Goal: Task Accomplishment & Management: Manage account settings

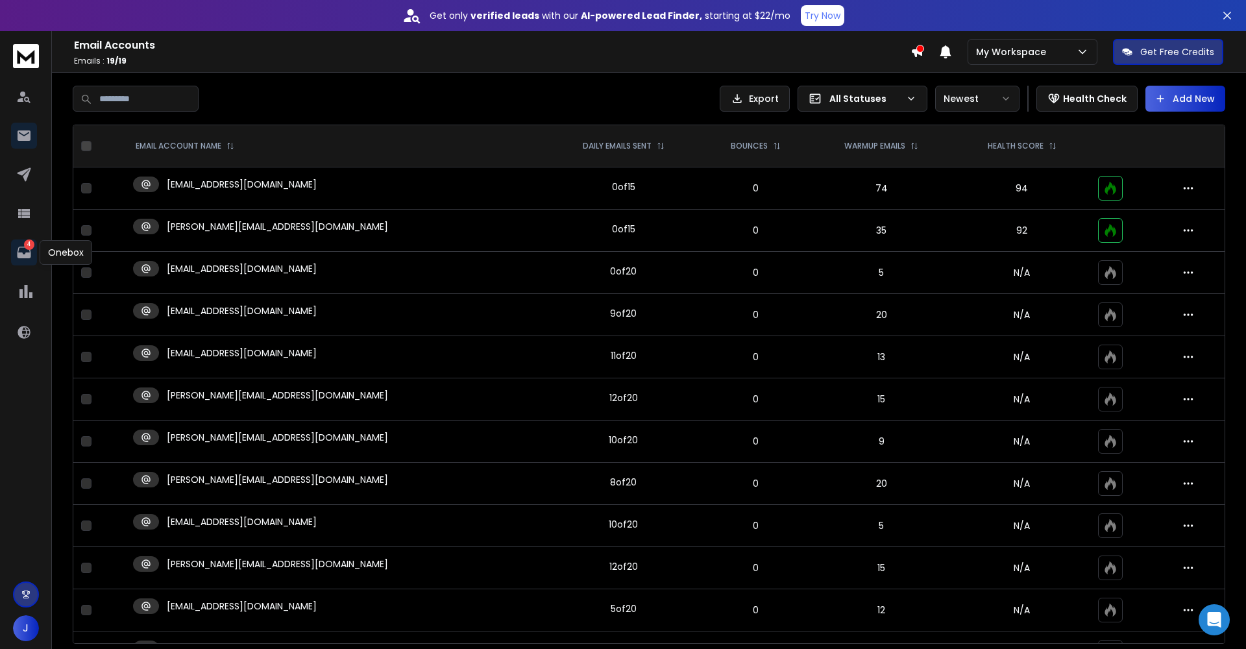
click at [23, 255] on icon at bounding box center [24, 253] width 14 height 12
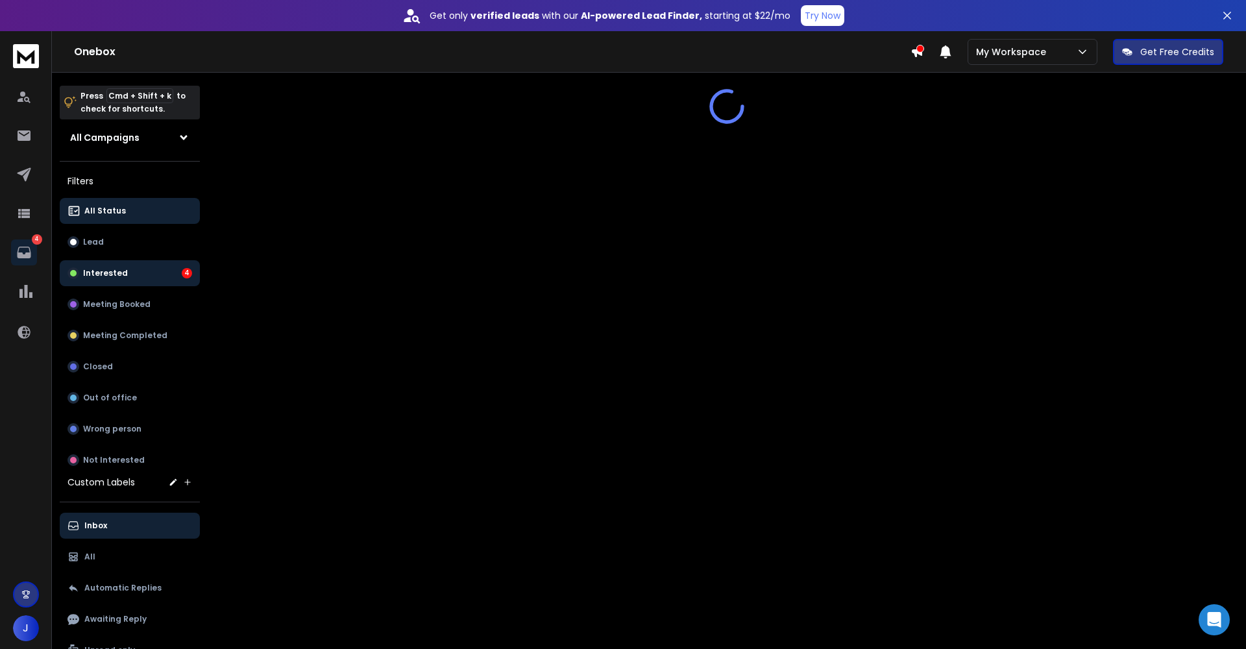
click at [115, 276] on p "Interested" at bounding box center [105, 273] width 45 height 10
click at [130, 274] on button "Interested 4" at bounding box center [130, 273] width 140 height 26
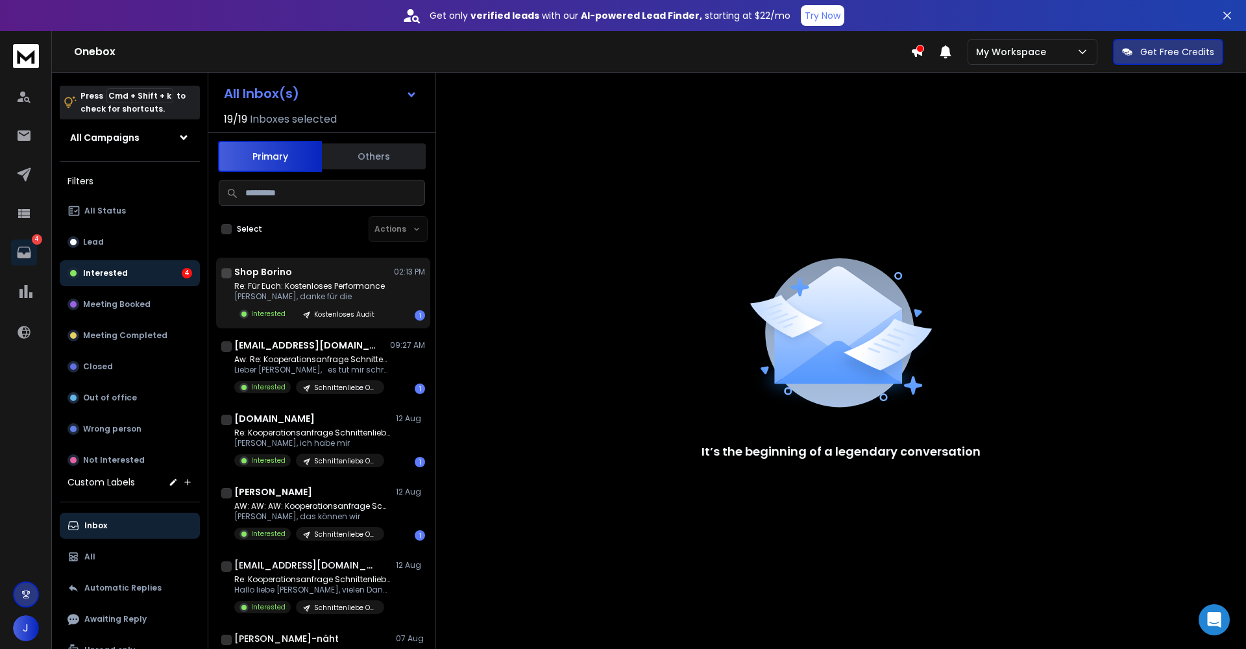
click at [362, 280] on div "Shop Borino 02:13 PM Re: Für Euch: Kostenloses Performance [PERSON_NAME], danke…" at bounding box center [329, 292] width 191 height 55
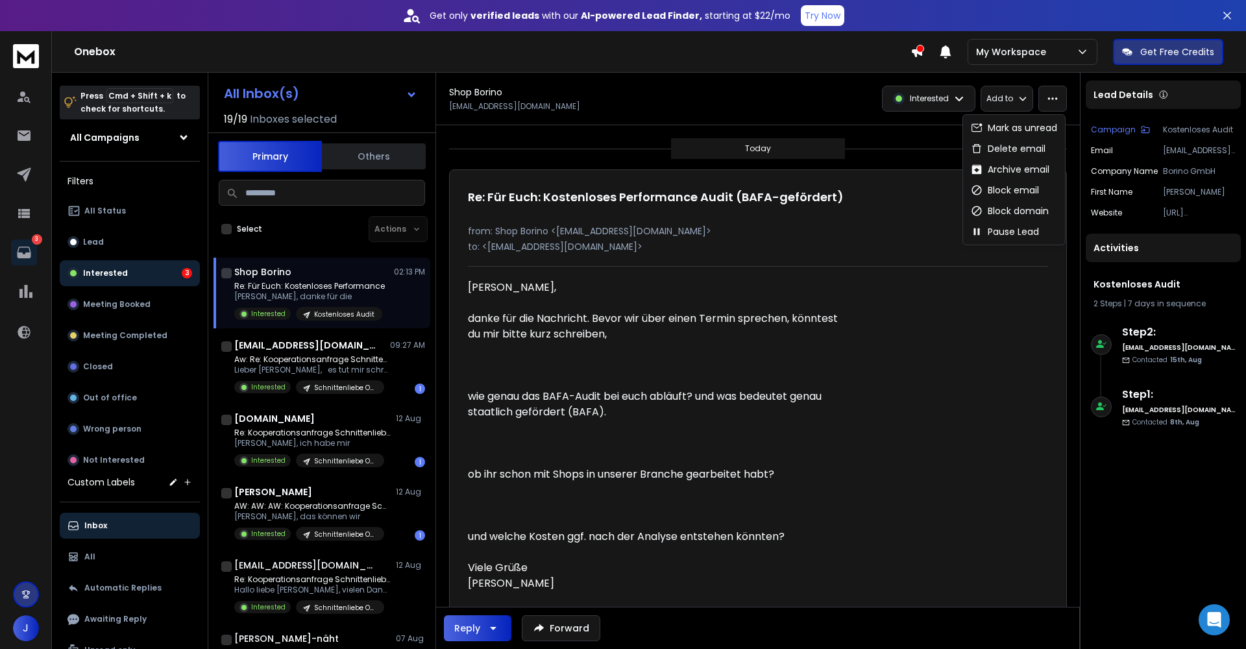
click at [1050, 96] on icon "button" at bounding box center [1052, 99] width 12 height 12
click at [1030, 121] on div "Mark as unread" at bounding box center [1013, 127] width 86 height 13
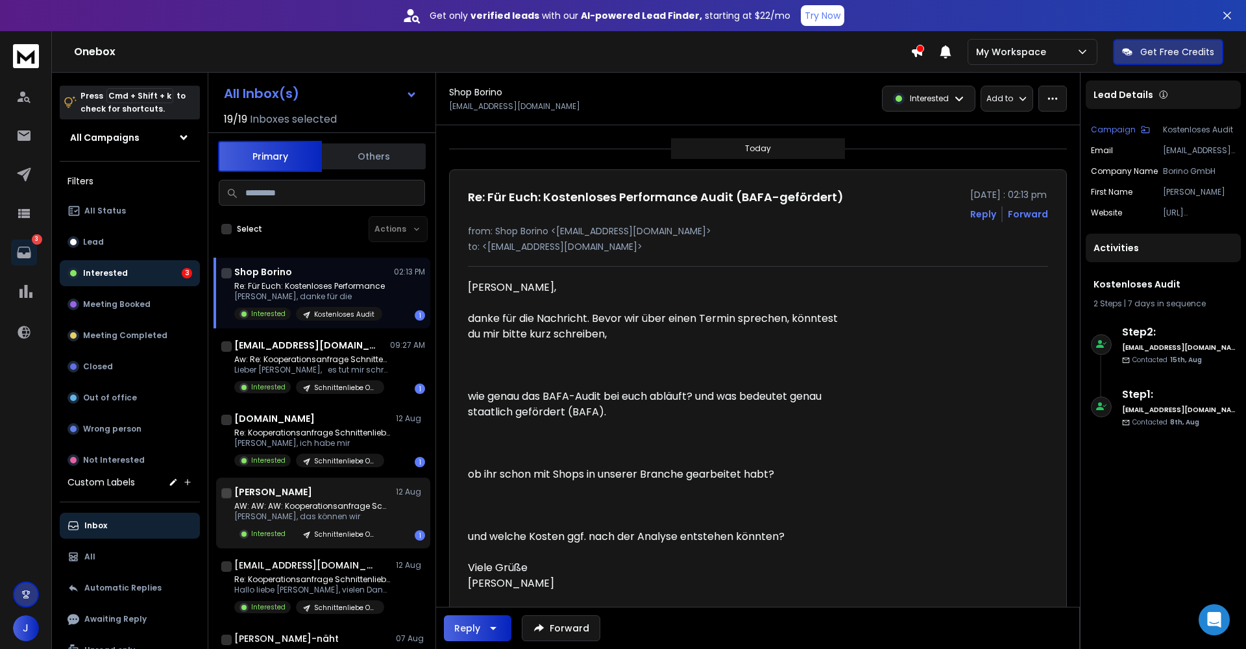
click at [303, 506] on p "AW: AW: AW: Kooperationsanfrage Schnittenliebe" at bounding box center [312, 506] width 156 height 10
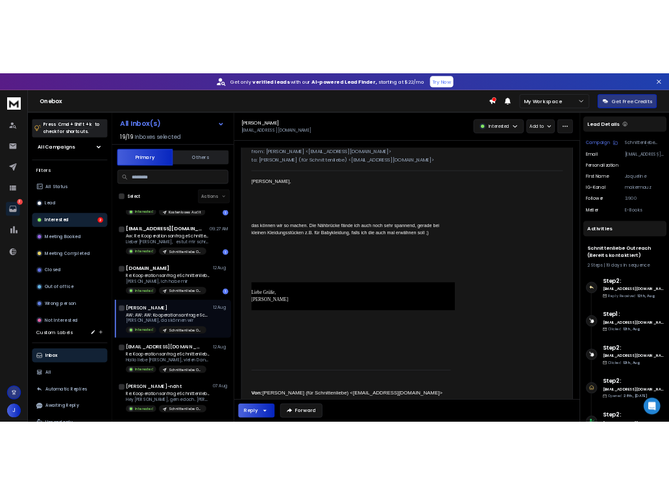
scroll to position [86, 0]
